Goal: Task Accomplishment & Management: Manage account settings

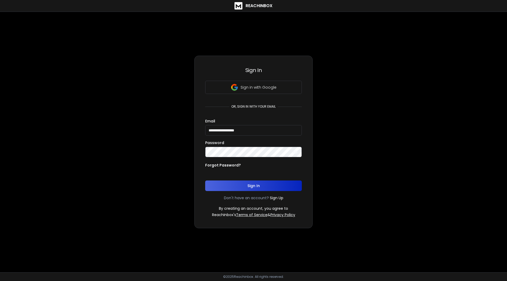
click at [276, 183] on button "Sign In" at bounding box center [253, 186] width 97 height 11
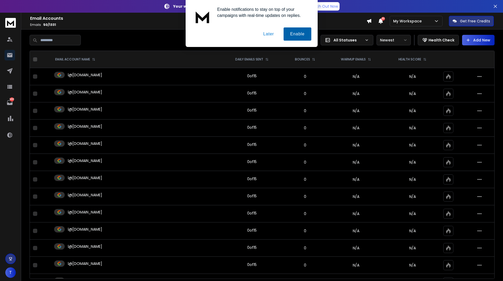
click at [305, 32] on button "Enable" at bounding box center [298, 33] width 28 height 13
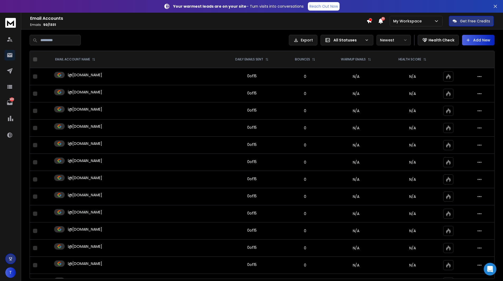
click at [80, 39] on input at bounding box center [55, 40] width 51 height 11
paste input "**********"
type input "**********"
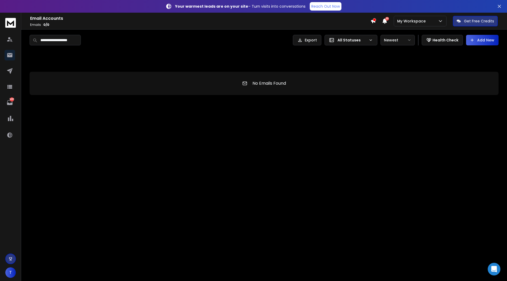
drag, startPoint x: 81, startPoint y: 40, endPoint x: 10, endPoint y: 48, distance: 72.3
click at [0, 49] on div "**********" at bounding box center [253, 57] width 507 height 88
click at [475, 43] on button "Add New" at bounding box center [482, 40] width 32 height 11
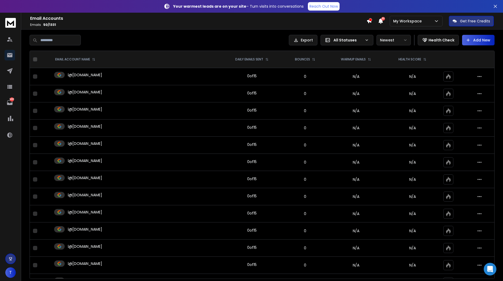
click at [476, 42] on button "Add New" at bounding box center [478, 40] width 32 height 11
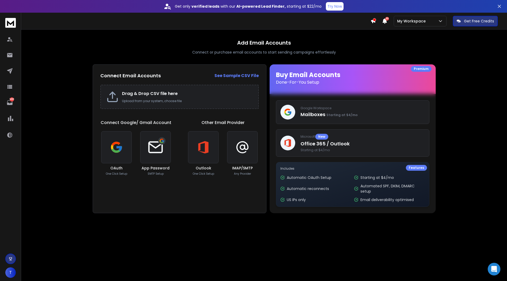
click at [115, 157] on div at bounding box center [116, 147] width 31 height 32
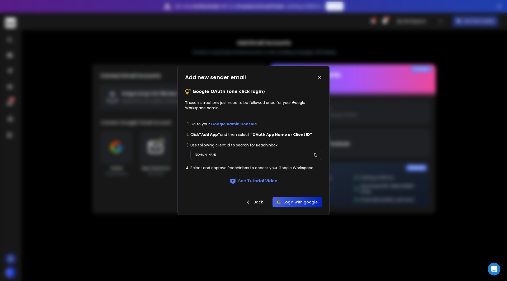
click at [294, 203] on button "Login with google" at bounding box center [297, 202] width 49 height 11
click at [302, 203] on button "Login with google" at bounding box center [297, 202] width 49 height 11
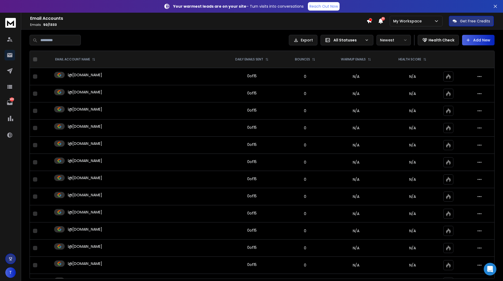
click at [476, 37] on button "Add New" at bounding box center [478, 40] width 32 height 11
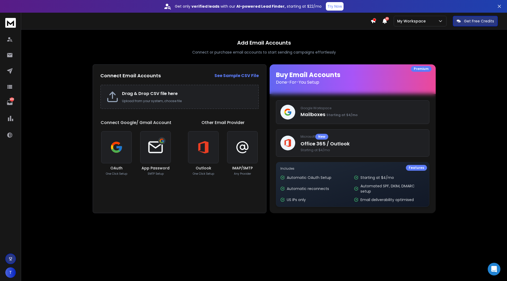
click at [107, 144] on div at bounding box center [116, 147] width 31 height 32
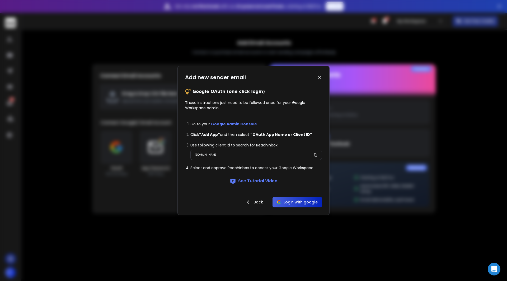
click at [296, 203] on button "Login with google" at bounding box center [297, 202] width 49 height 11
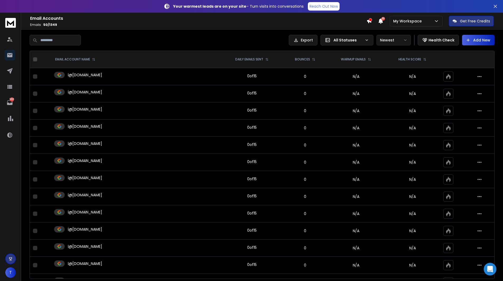
click at [485, 36] on button "Add New" at bounding box center [478, 40] width 32 height 11
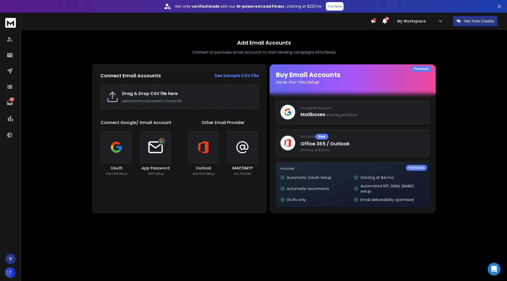
click at [109, 147] on div at bounding box center [116, 147] width 31 height 32
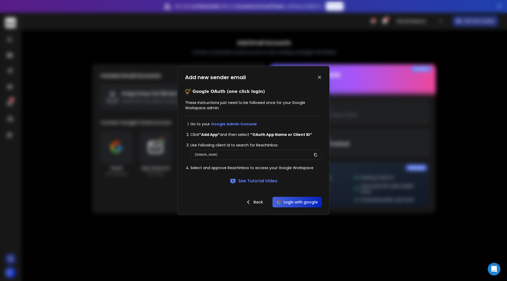
click at [283, 203] on button "Login with google" at bounding box center [297, 202] width 49 height 11
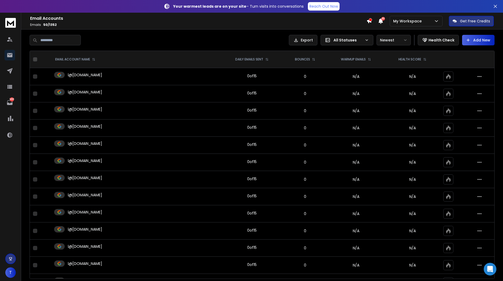
click at [478, 41] on button "Add New" at bounding box center [478, 40] width 32 height 11
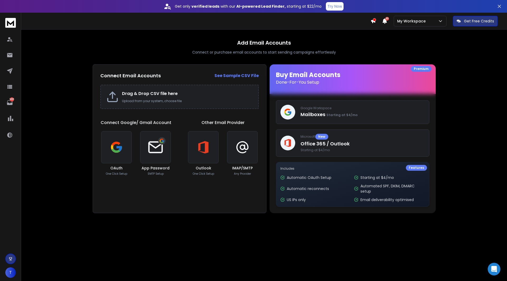
click at [104, 150] on div at bounding box center [116, 147] width 31 height 32
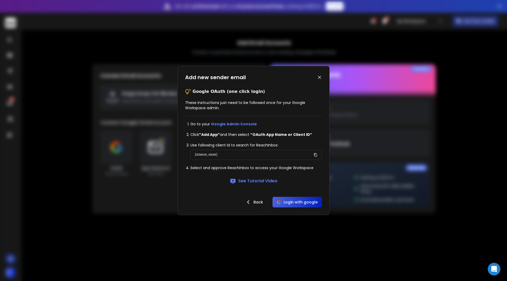
click at [308, 200] on button "Login with google" at bounding box center [297, 202] width 49 height 11
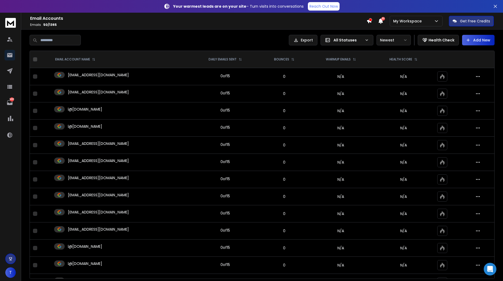
click at [486, 39] on button "Add New" at bounding box center [478, 40] width 32 height 11
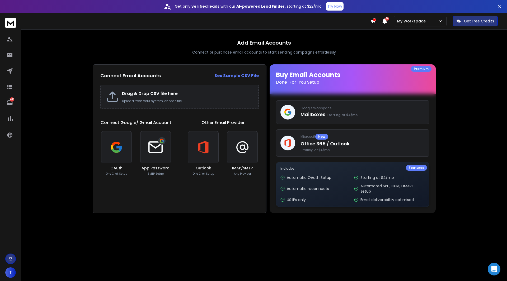
click at [129, 152] on div at bounding box center [116, 147] width 31 height 32
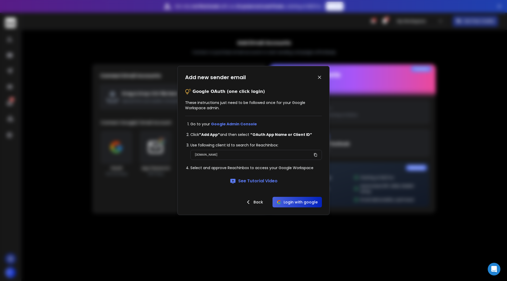
click at [285, 204] on button "Login with google" at bounding box center [297, 202] width 49 height 11
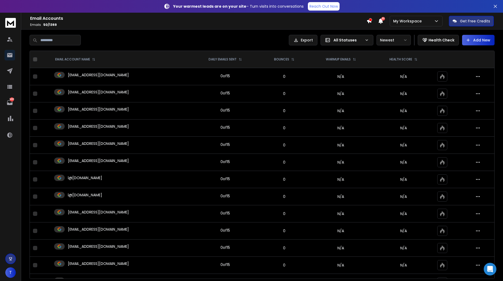
click at [482, 39] on button "Add New" at bounding box center [478, 40] width 32 height 11
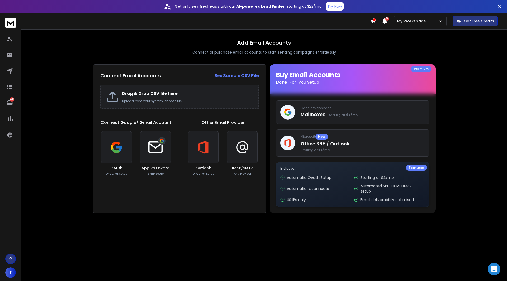
click at [118, 155] on icon at bounding box center [116, 148] width 13 height 16
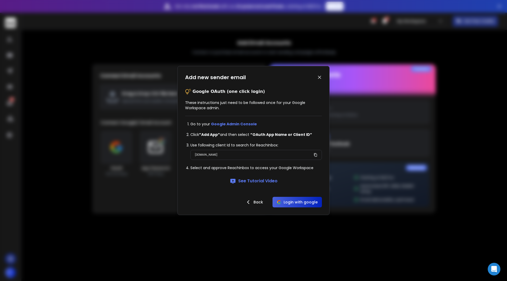
click at [307, 198] on button "Login with google" at bounding box center [297, 202] width 49 height 11
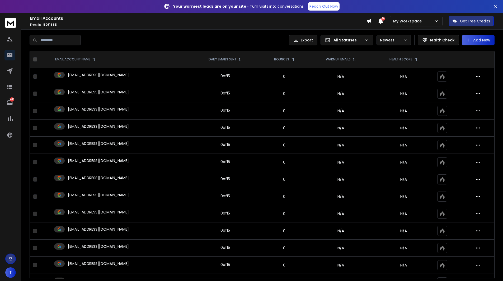
click at [470, 40] on icon at bounding box center [469, 40] width 4 height 4
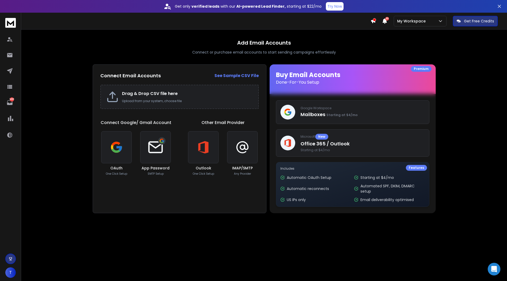
click at [117, 141] on icon at bounding box center [116, 148] width 13 height 16
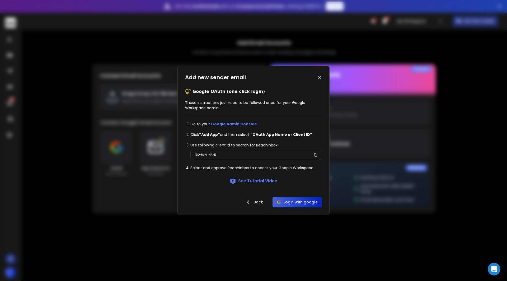
click at [287, 201] on button "Login with google" at bounding box center [297, 202] width 49 height 11
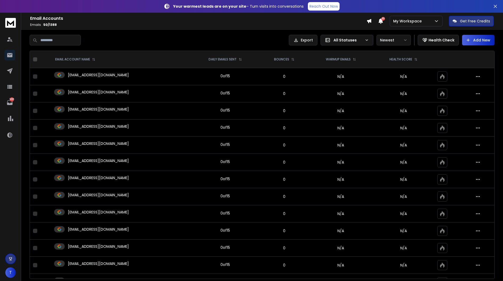
click at [476, 41] on button "Add New" at bounding box center [478, 40] width 32 height 11
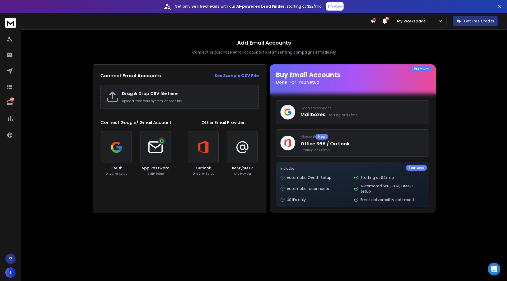
click at [116, 145] on icon at bounding box center [116, 148] width 13 height 16
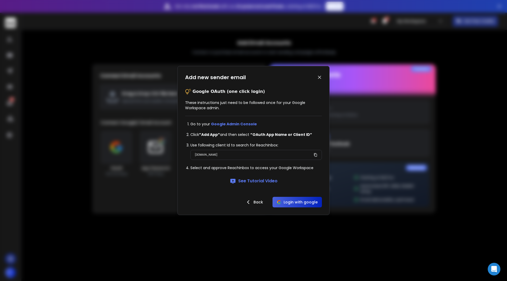
click at [301, 206] on button "Login with google" at bounding box center [297, 202] width 49 height 11
